Goal: Check status: Check status

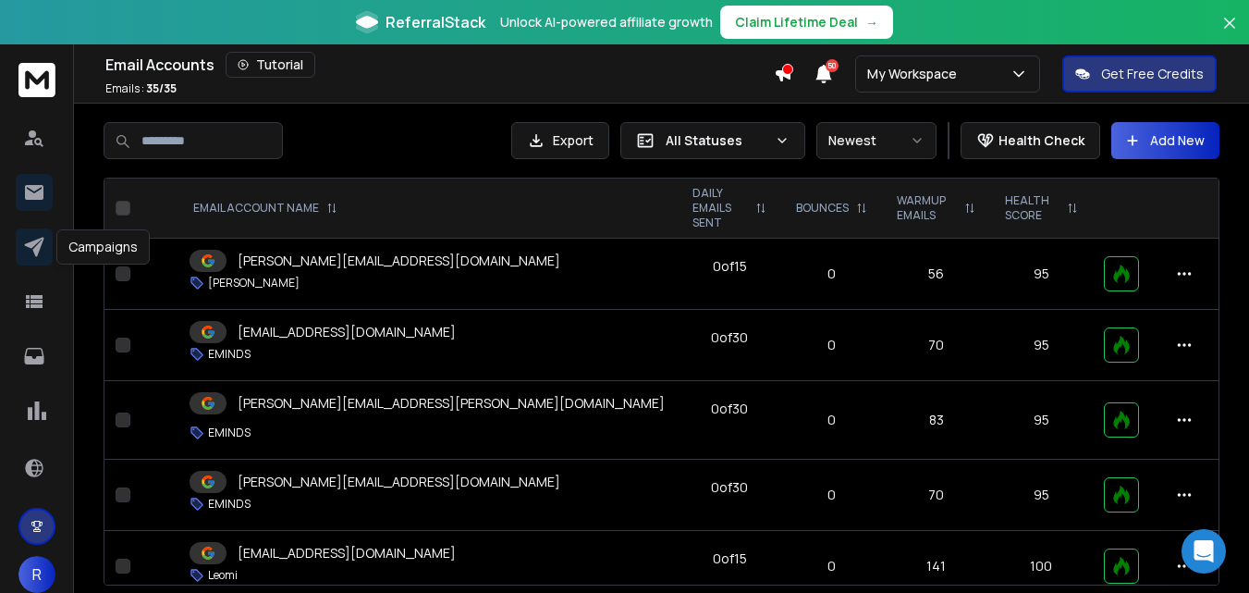
click at [27, 244] on icon at bounding box center [33, 247] width 19 height 19
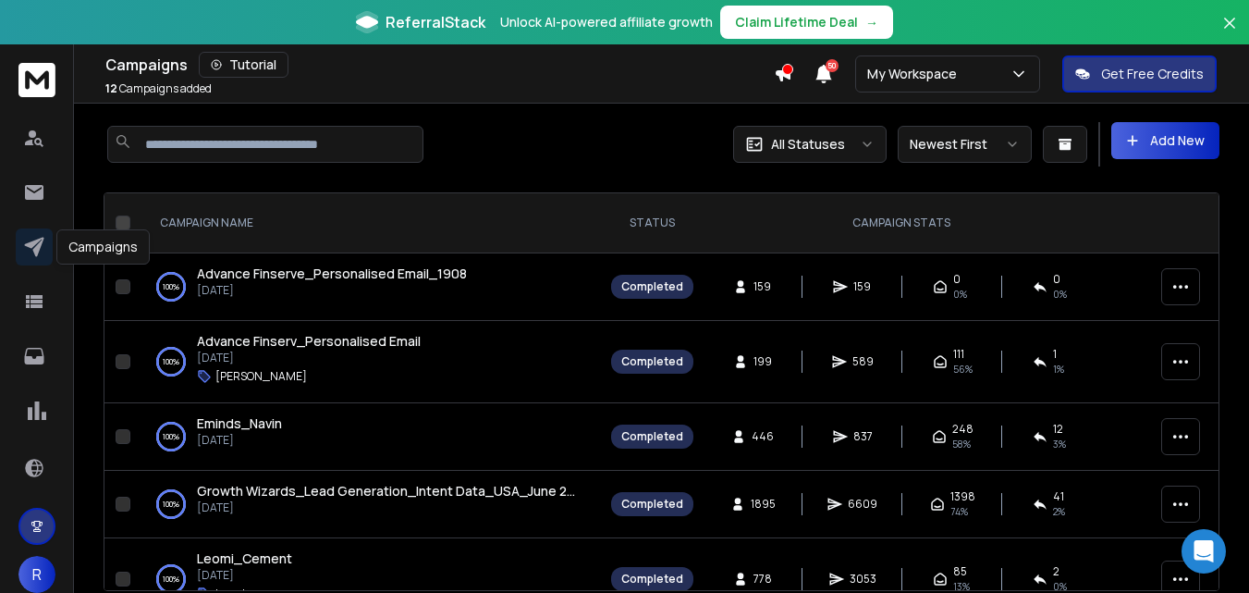
click at [278, 492] on span "Growth Wizards_Lead Generation_Intent Data_USA_June 2025" at bounding box center [393, 491] width 393 height 18
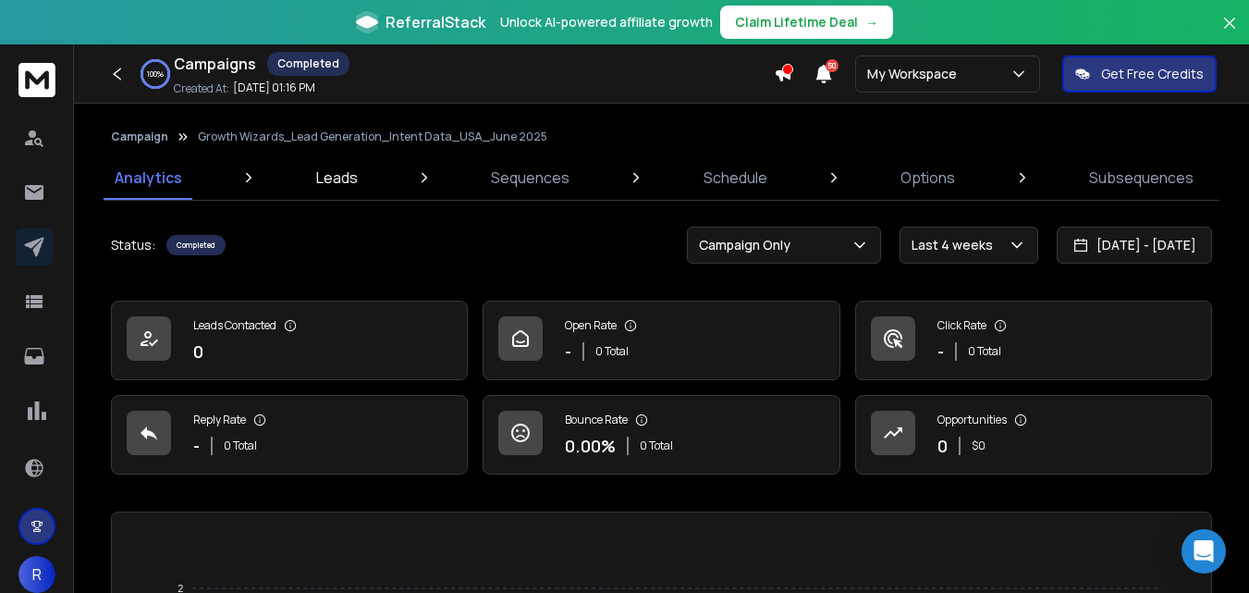
click at [333, 178] on p "Leads" at bounding box center [337, 177] width 42 height 22
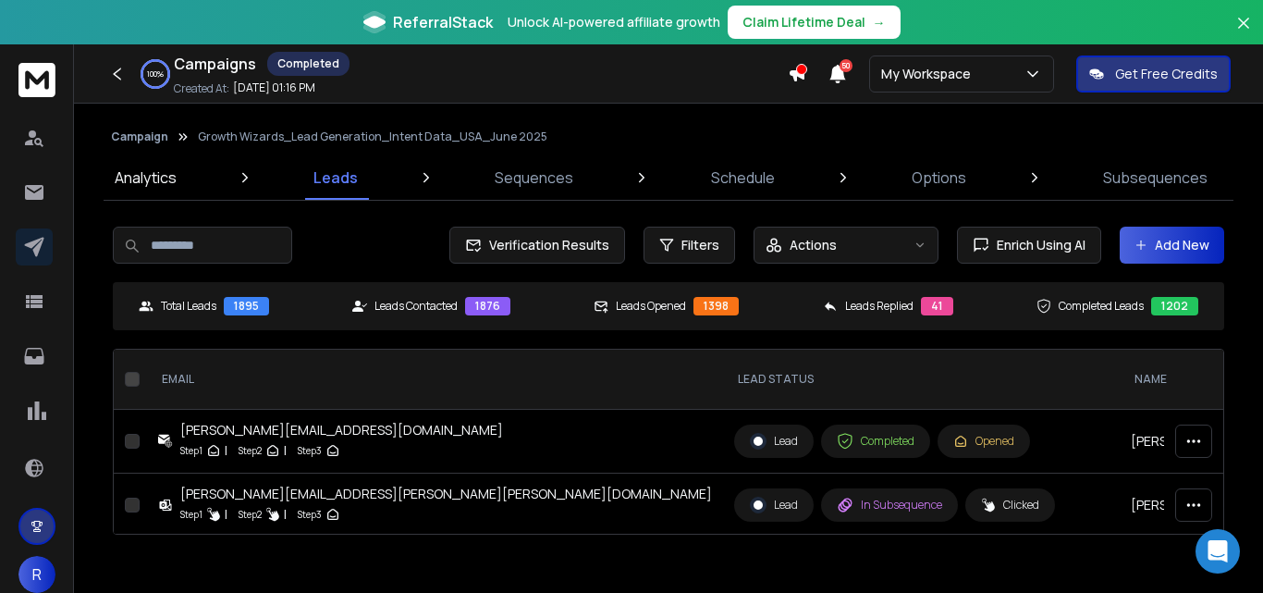
click at [127, 177] on p "Analytics" at bounding box center [146, 177] width 62 height 22
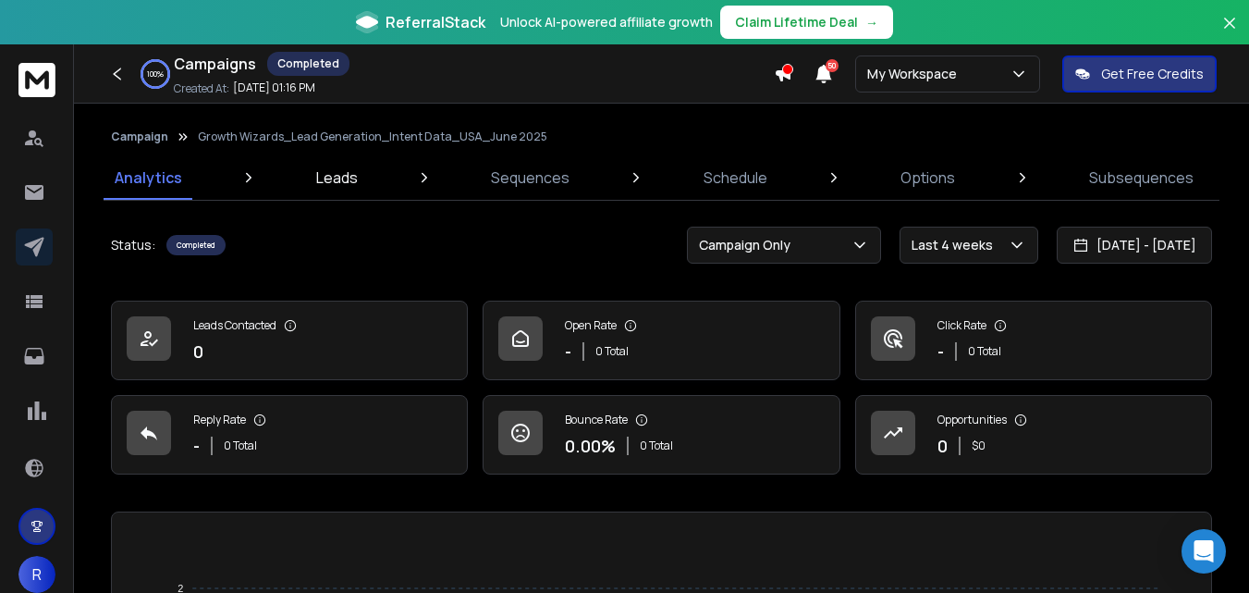
click at [335, 178] on p "Leads" at bounding box center [337, 177] width 42 height 22
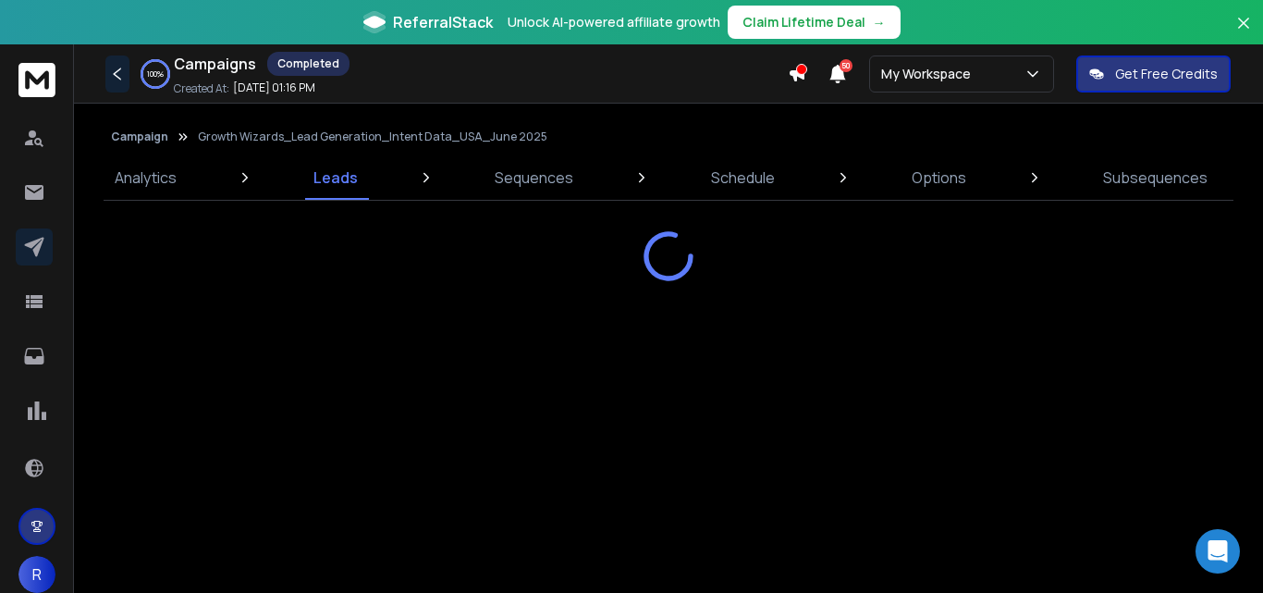
click at [114, 74] on icon at bounding box center [116, 74] width 7 height 12
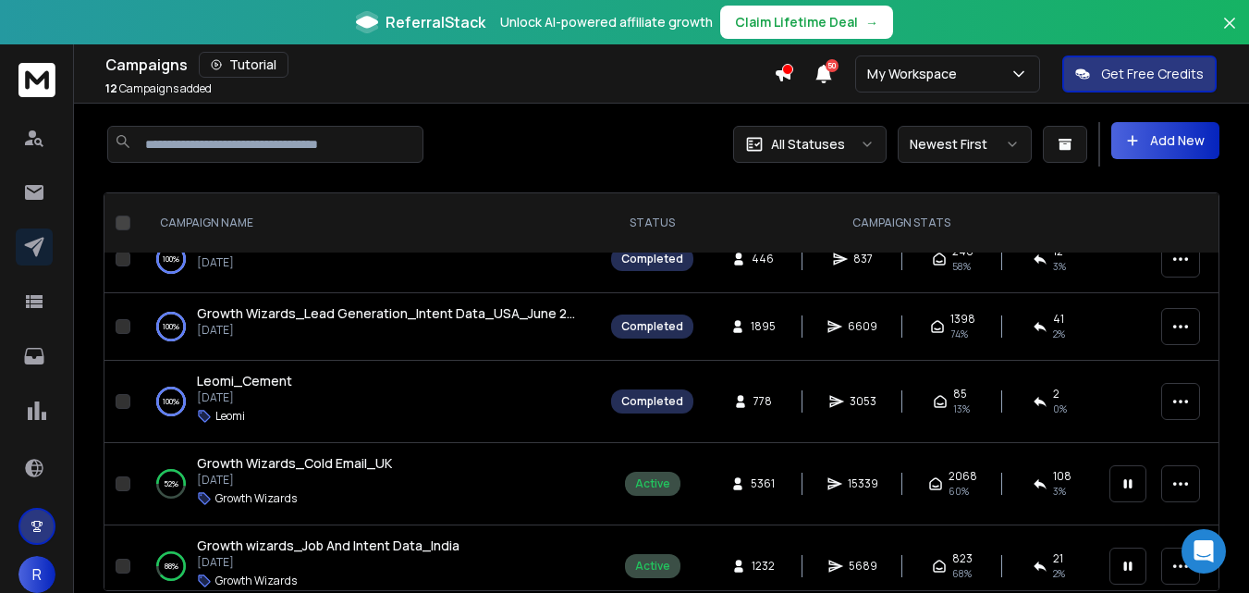
scroll to position [185, 0]
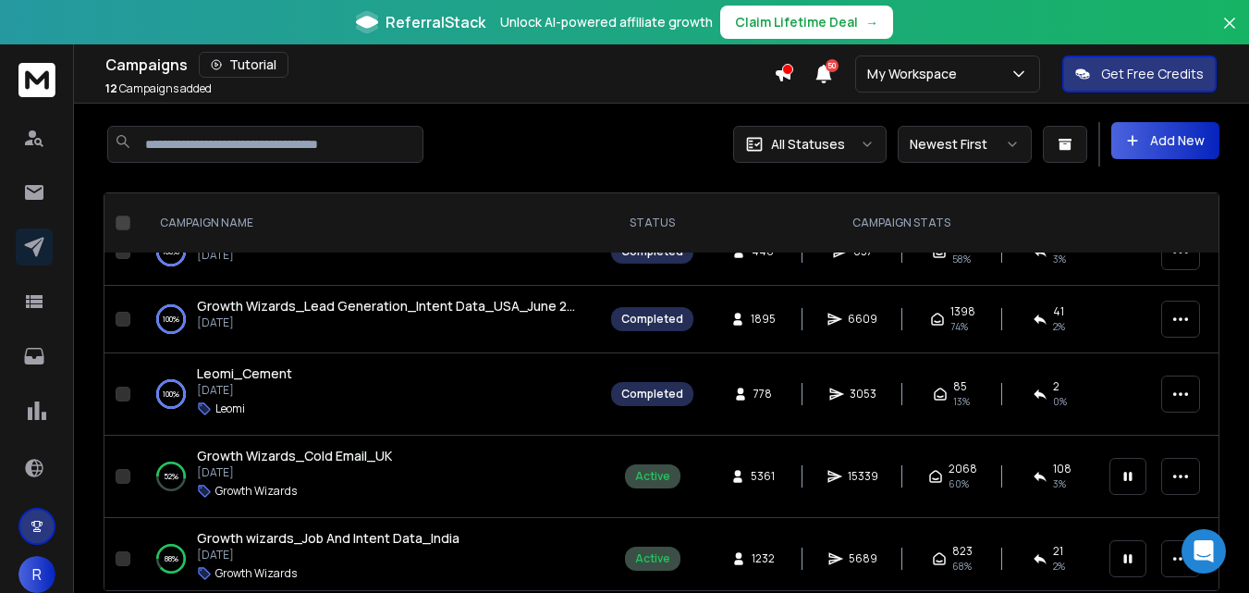
click at [285, 454] on span "Growth Wizards_Cold Email_UK" at bounding box center [294, 456] width 195 height 18
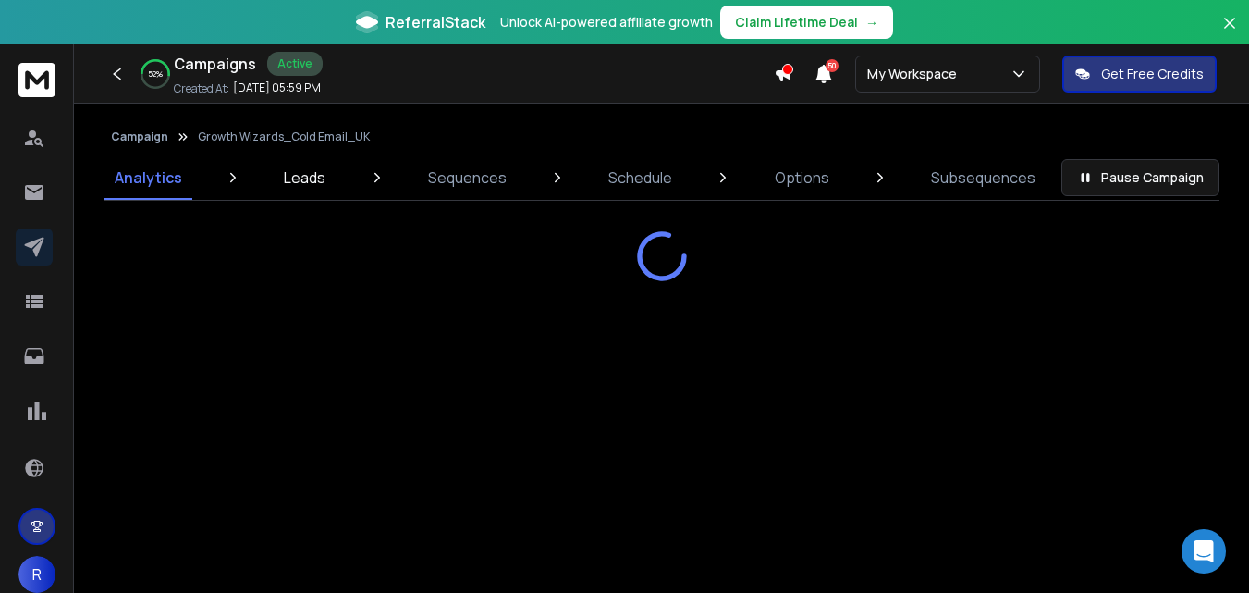
click at [303, 177] on p "Leads" at bounding box center [305, 177] width 42 height 22
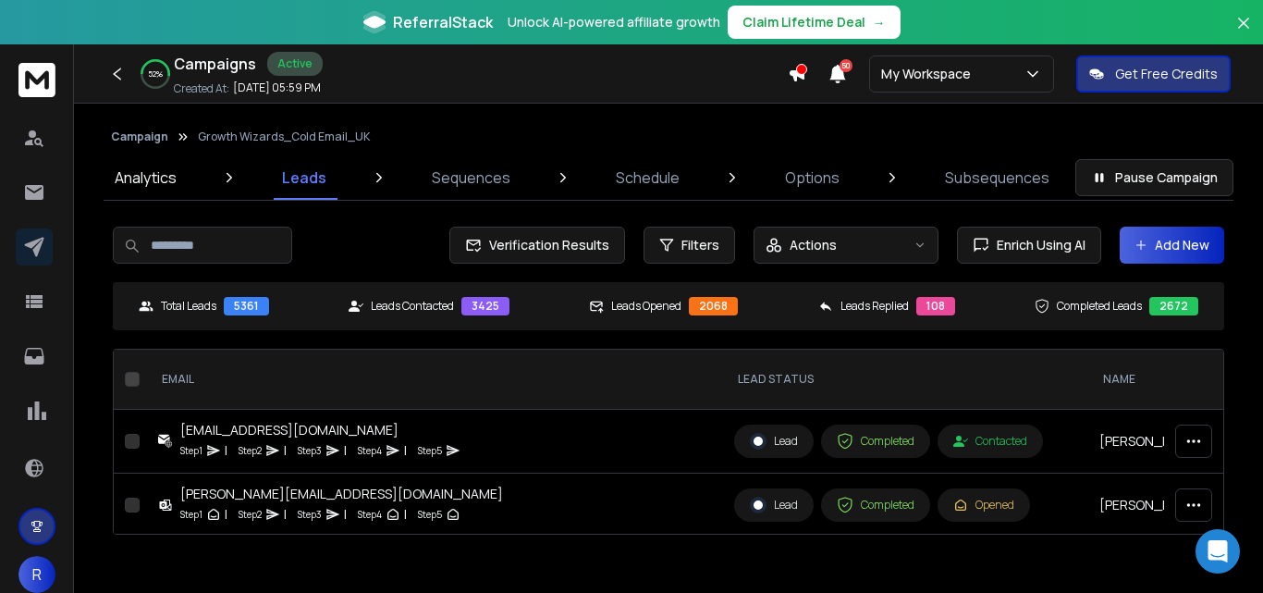
click at [124, 171] on p "Analytics" at bounding box center [146, 177] width 62 height 22
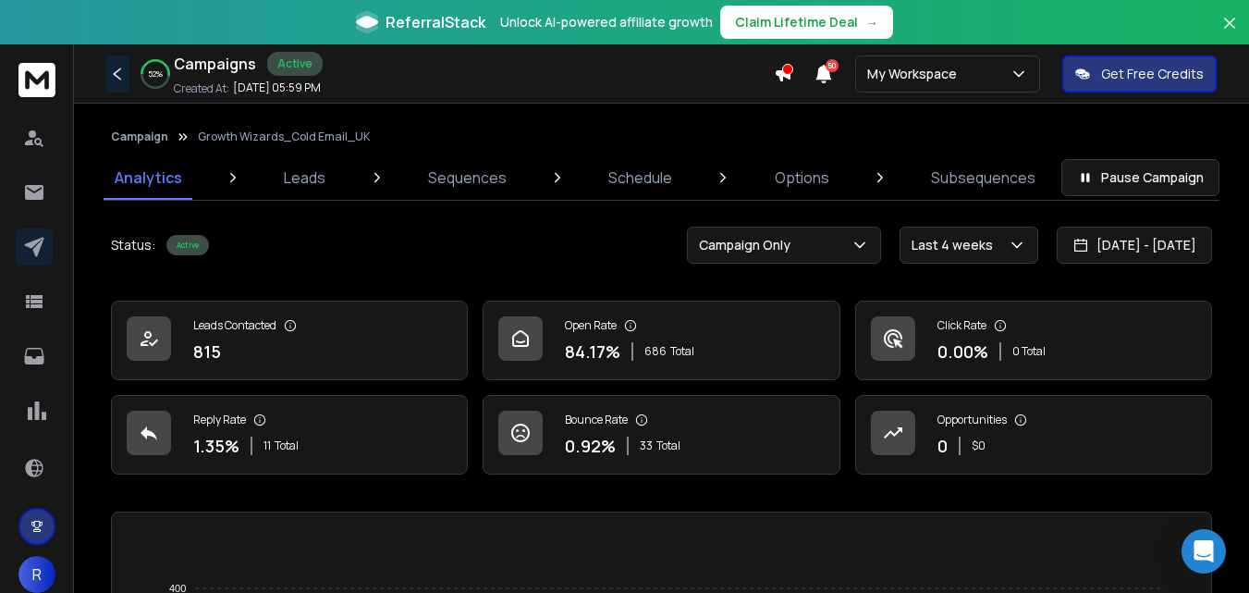
click at [119, 68] on icon at bounding box center [117, 74] width 17 height 17
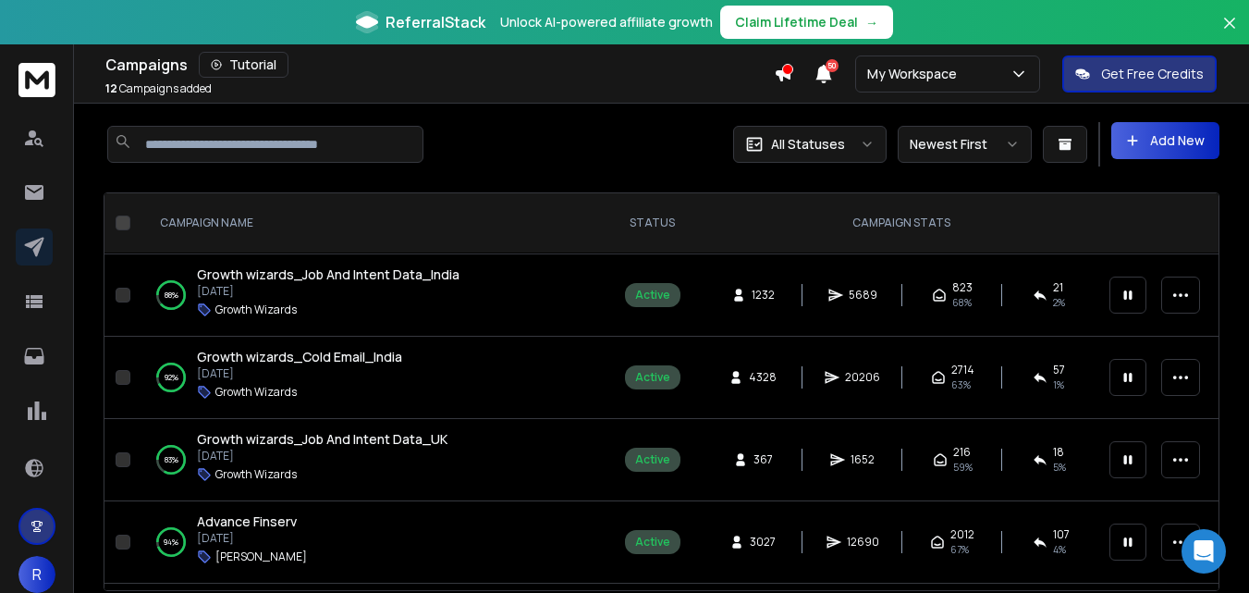
scroll to position [462, 0]
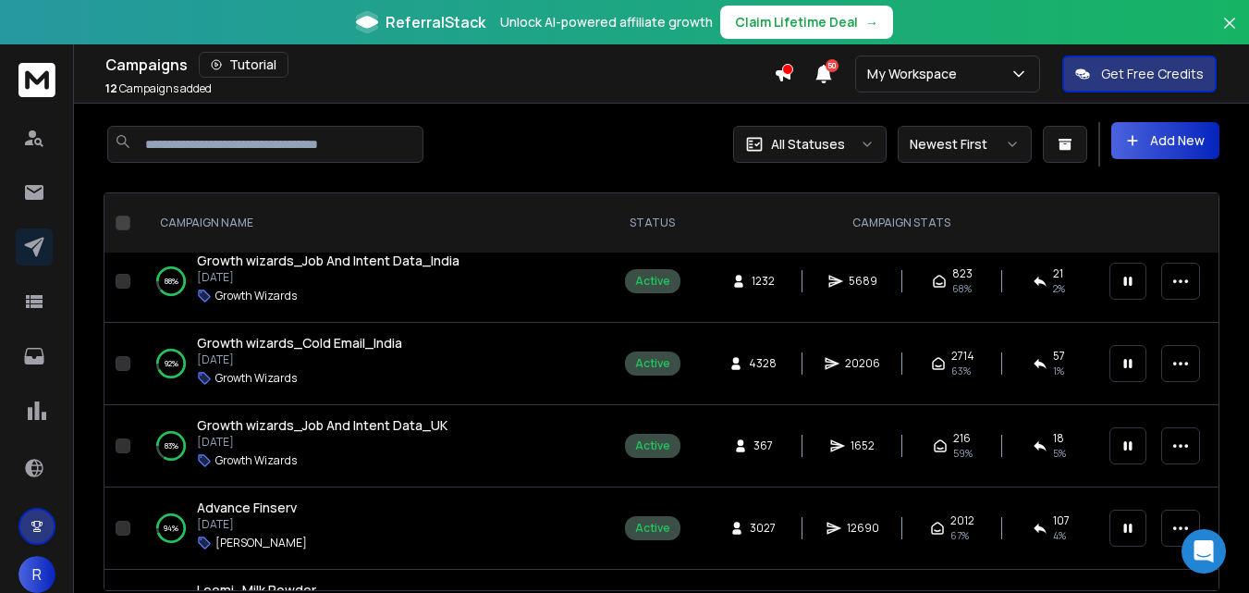
click at [338, 264] on span "Growth wizards_Job And Intent Data_India" at bounding box center [328, 261] width 263 height 18
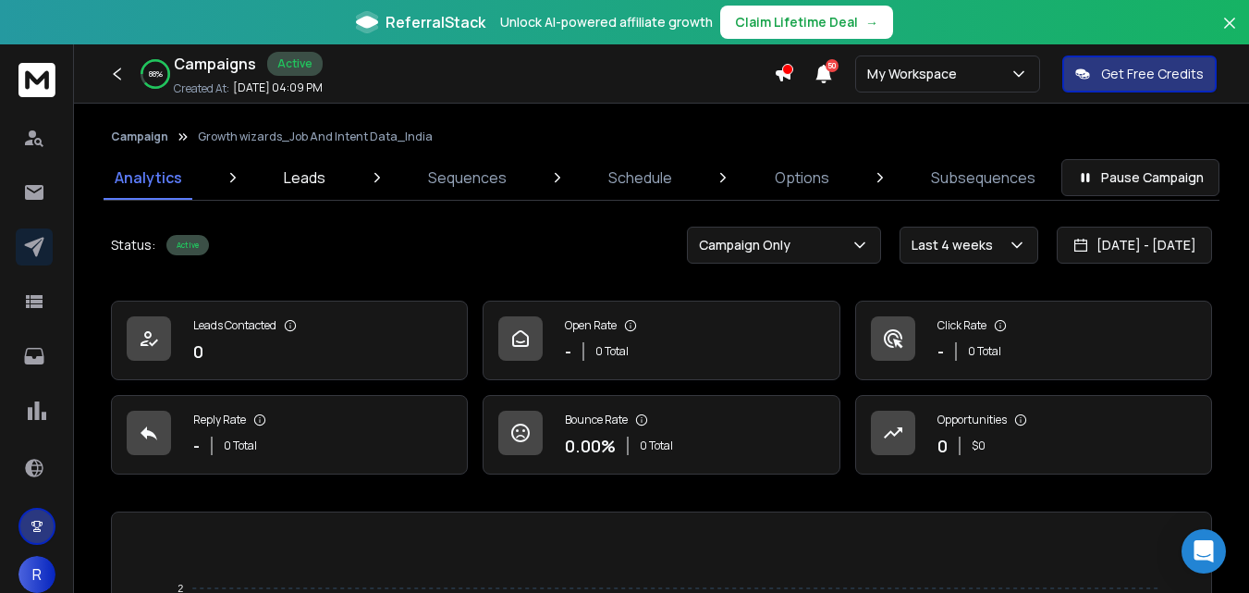
click at [296, 176] on p "Leads" at bounding box center [305, 177] width 42 height 22
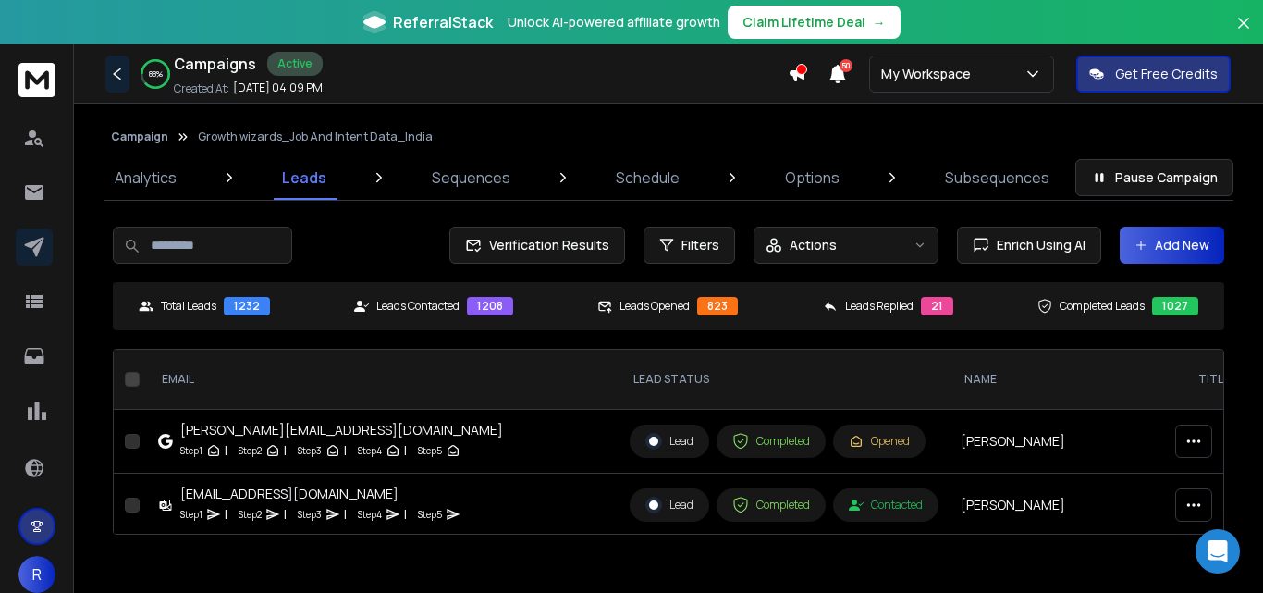
click at [115, 77] on icon at bounding box center [117, 74] width 17 height 17
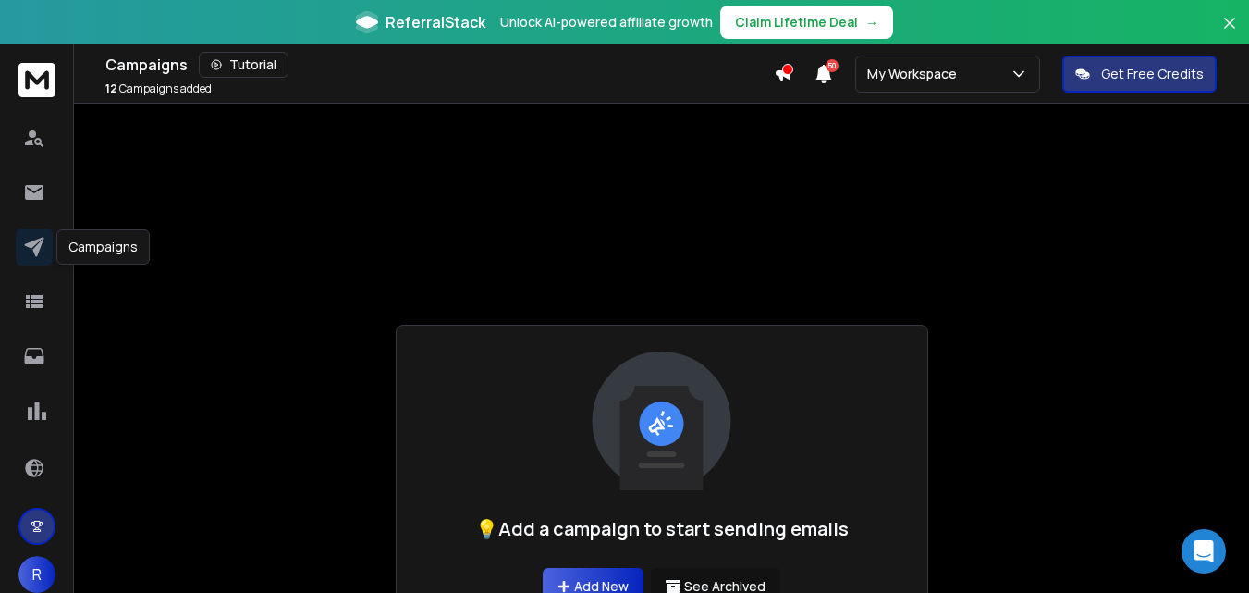
click at [37, 250] on icon at bounding box center [33, 247] width 19 height 19
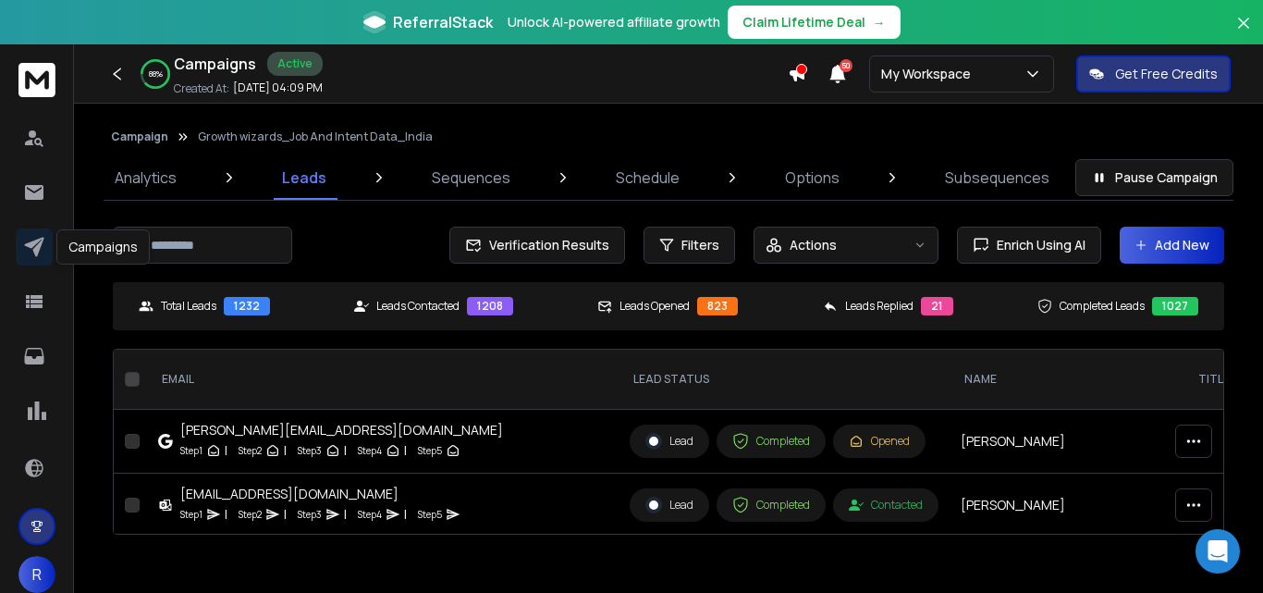
click at [38, 253] on icon at bounding box center [34, 247] width 22 height 22
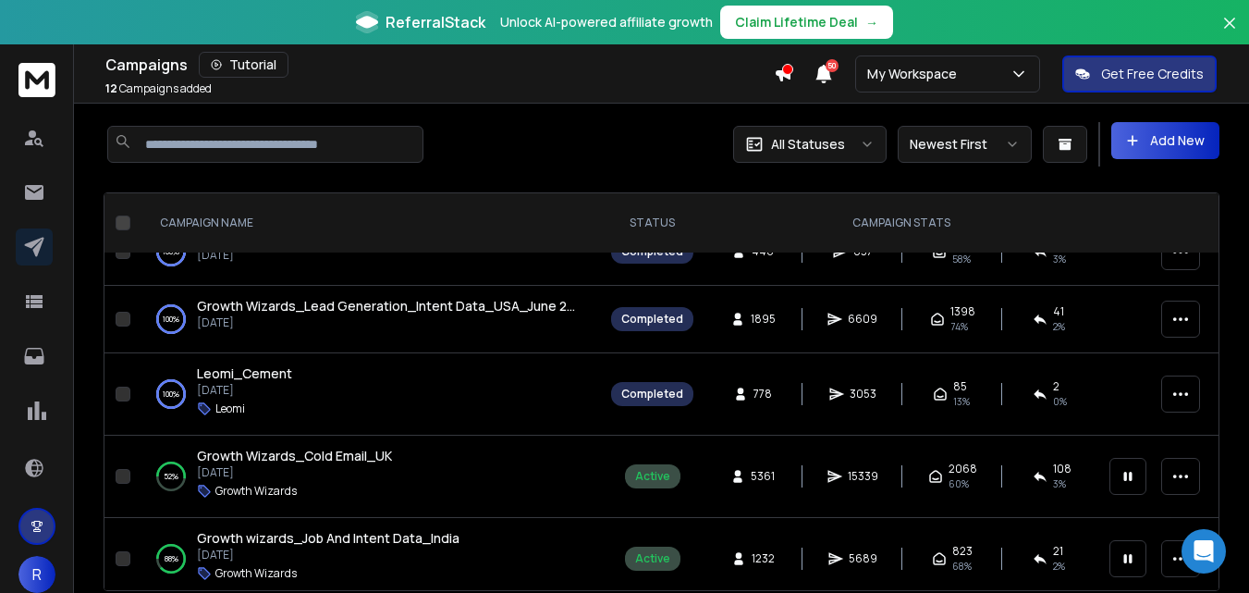
scroll to position [277, 0]
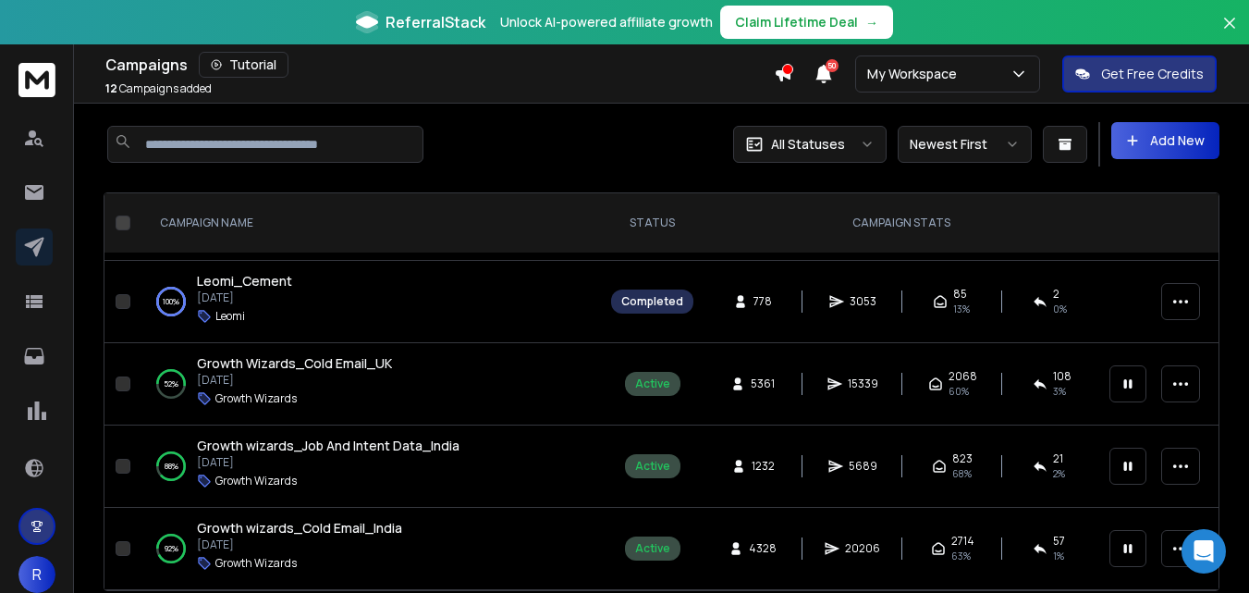
click at [317, 527] on span "Growth wizards_Cold Email_India" at bounding box center [299, 528] width 205 height 18
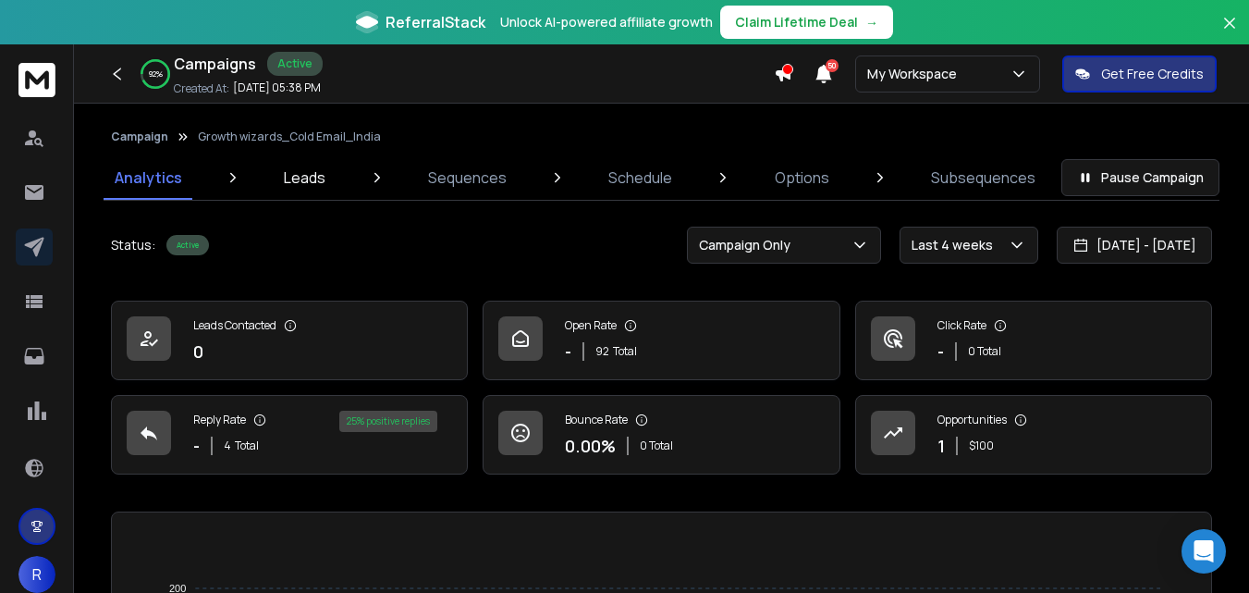
click at [297, 181] on p "Leads" at bounding box center [305, 177] width 42 height 22
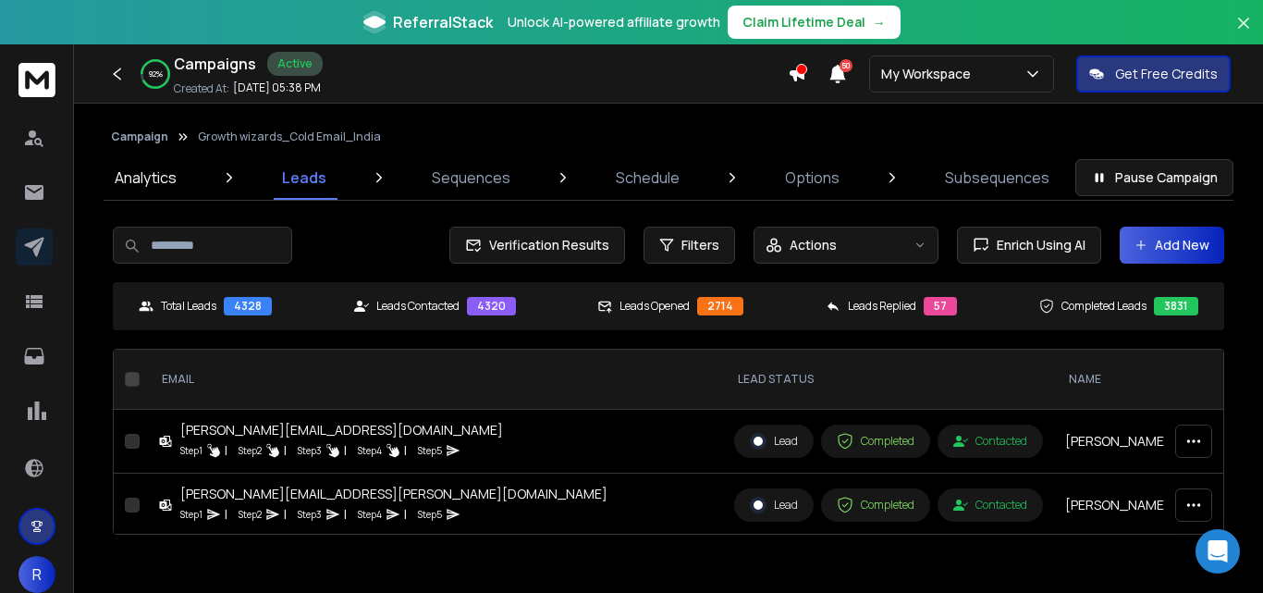
click at [141, 181] on p "Analytics" at bounding box center [146, 177] width 62 height 22
